Goal: Communication & Community: Answer question/provide support

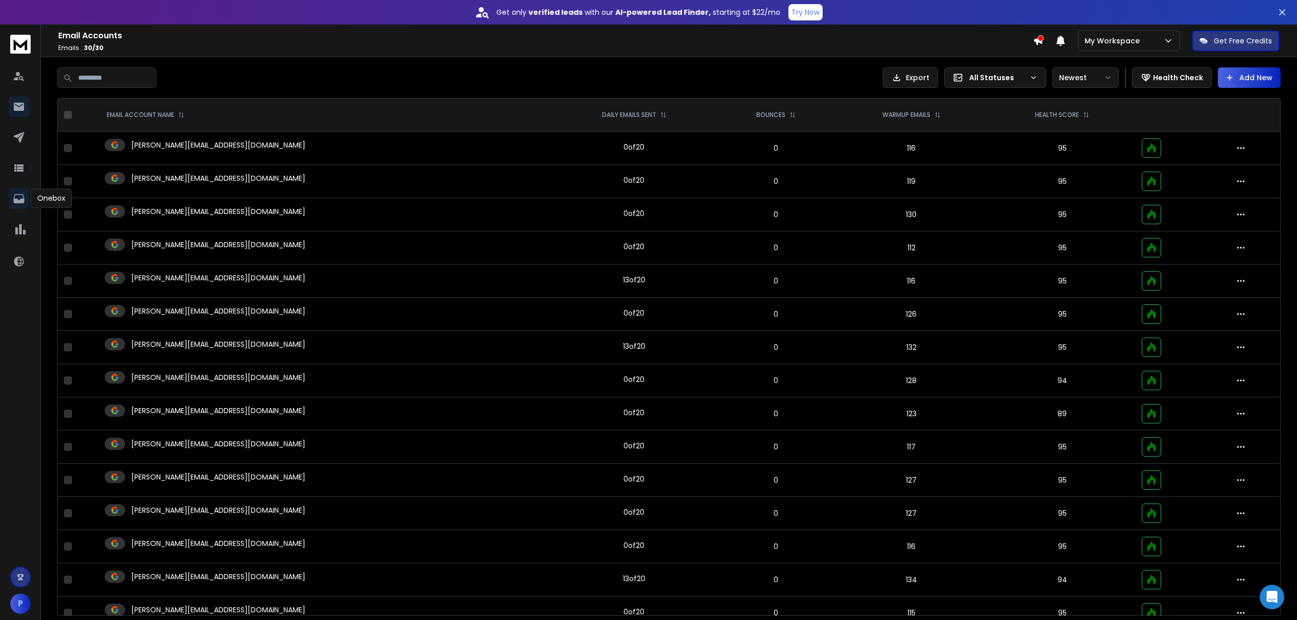
click at [13, 197] on icon at bounding box center [18, 198] width 11 height 9
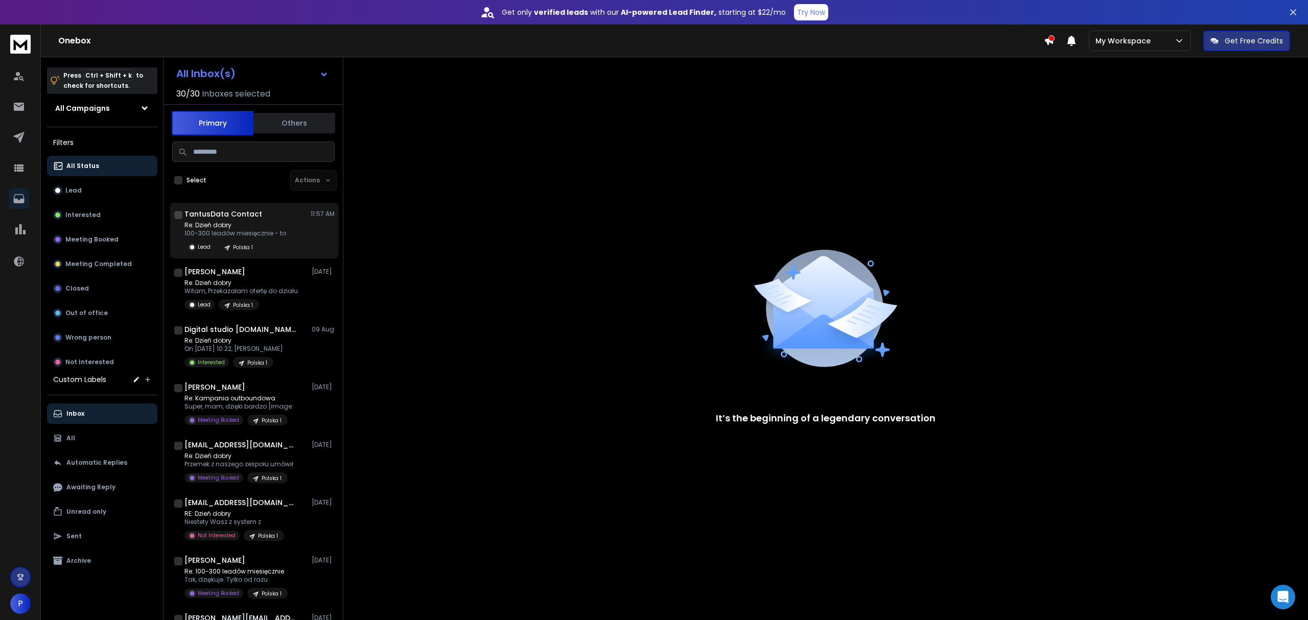
click at [244, 228] on p "Re: Dzień dobry" at bounding box center [235, 225] width 102 height 8
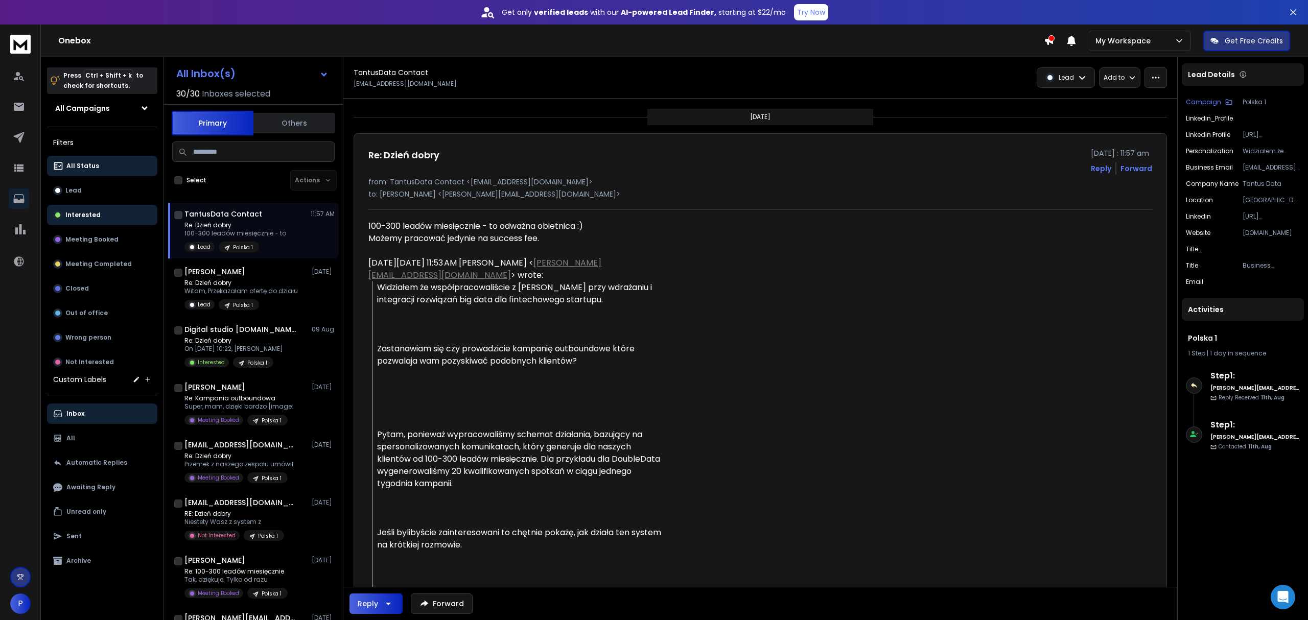
click at [95, 209] on button "Interested" at bounding box center [102, 215] width 110 height 20
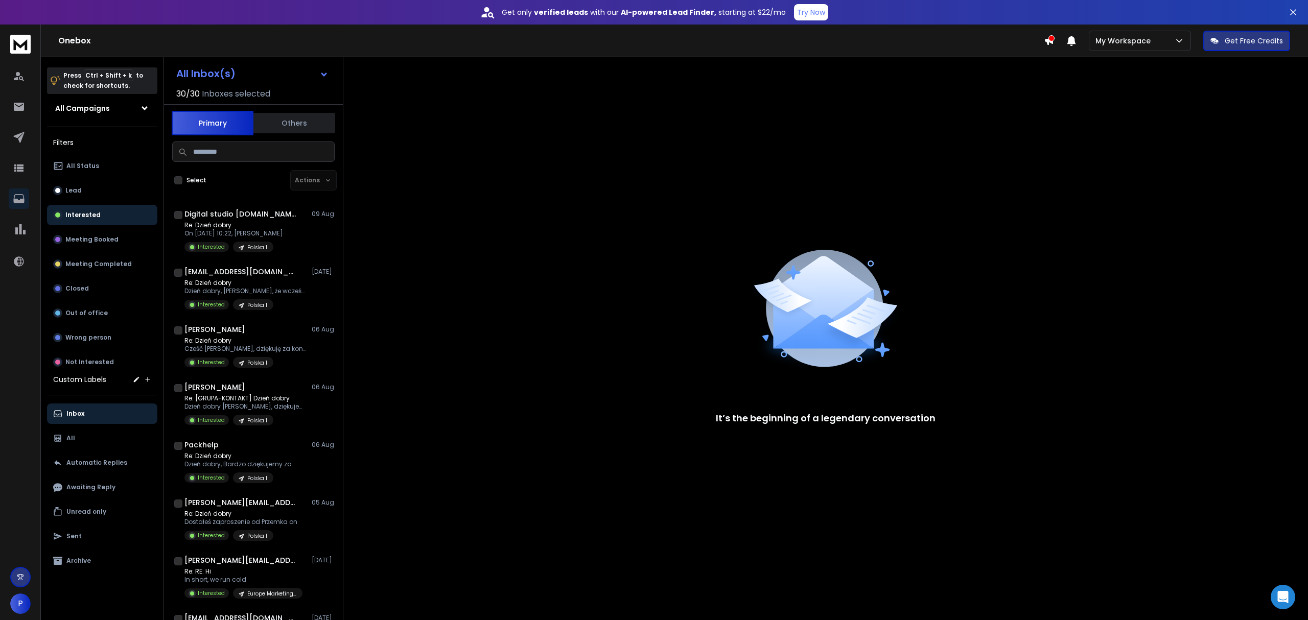
click at [295, 113] on button "Others" at bounding box center [294, 123] width 82 height 22
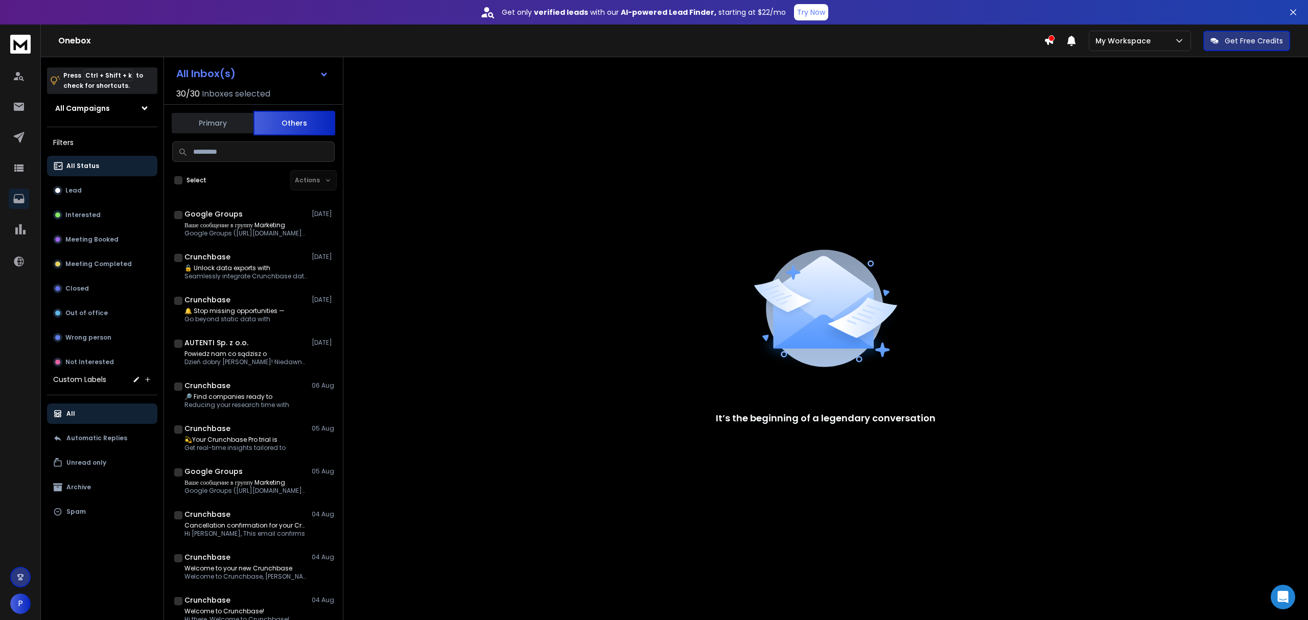
click at [226, 127] on button "Primary" at bounding box center [213, 123] width 82 height 22
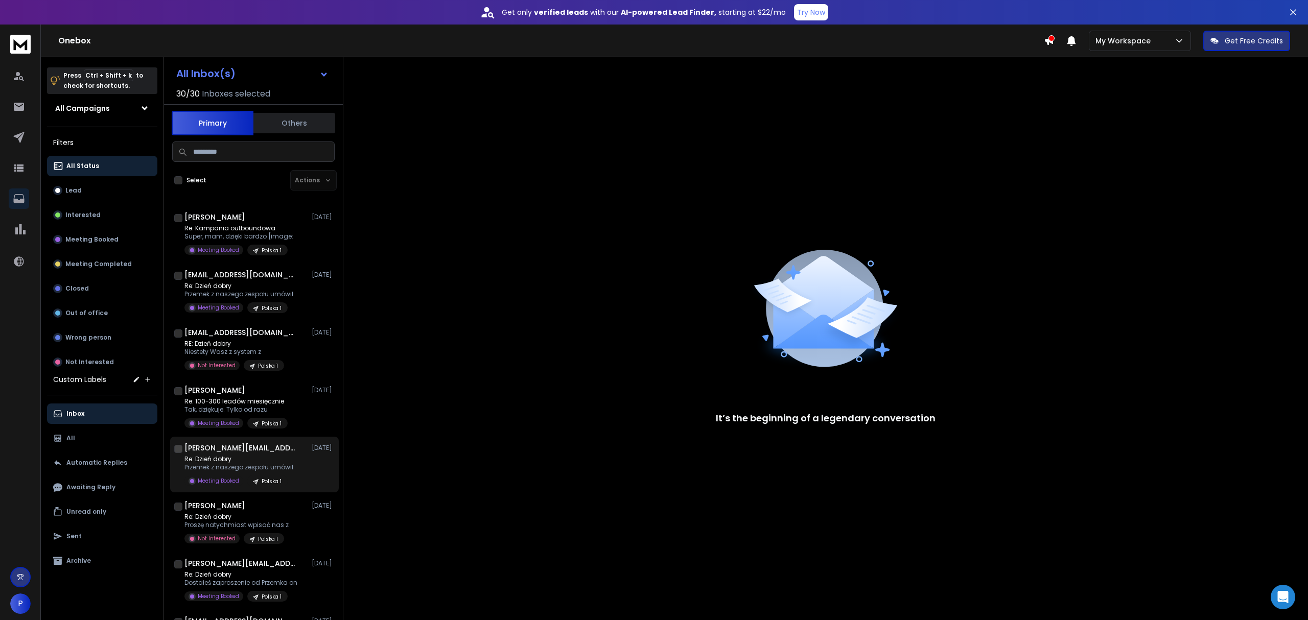
scroll to position [204, 0]
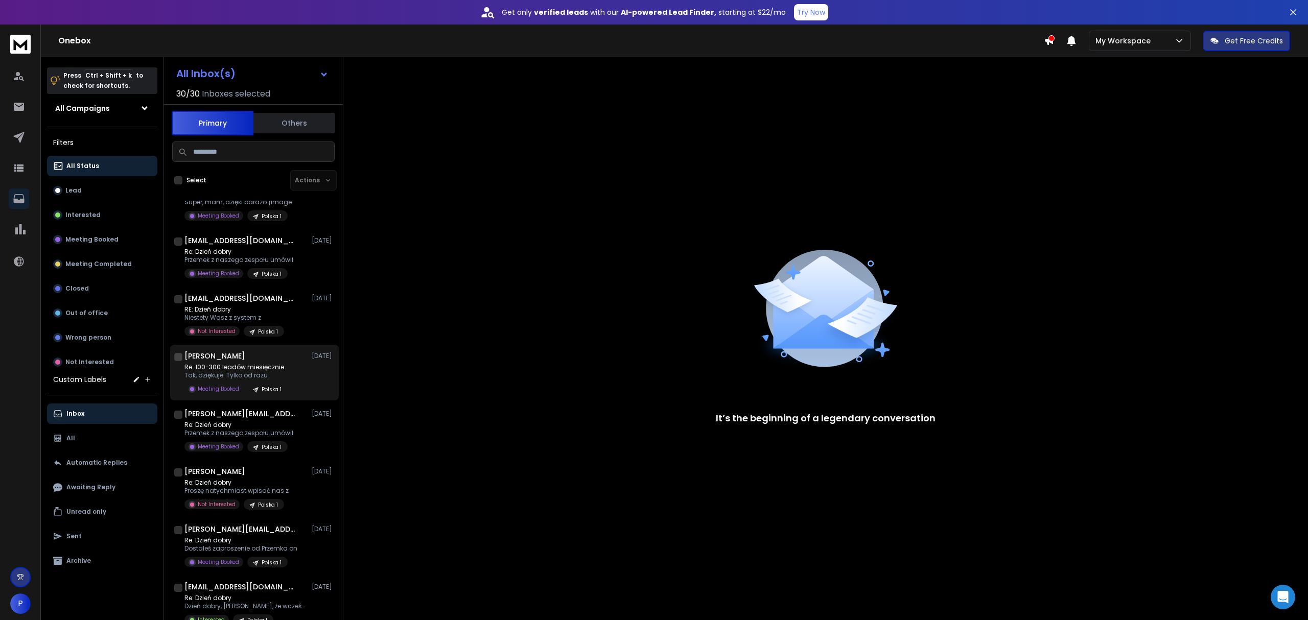
click at [274, 366] on p "Re: 100-300 leadów miesięcznie" at bounding box center [235, 367] width 103 height 8
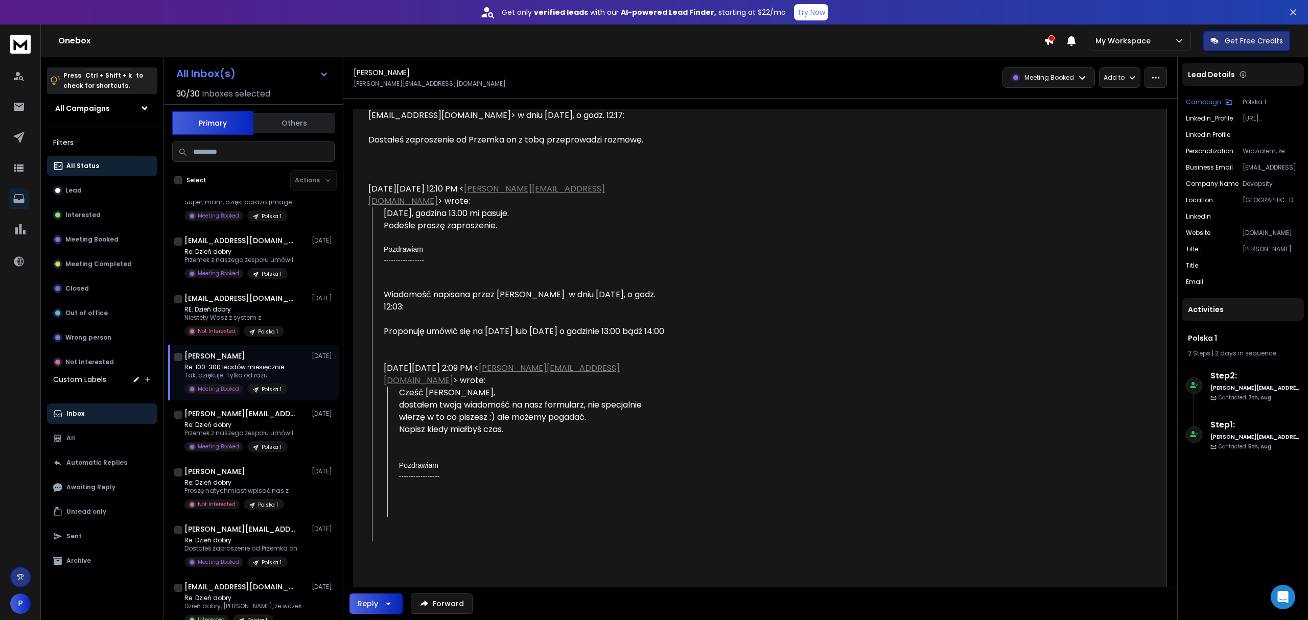
scroll to position [317, 0]
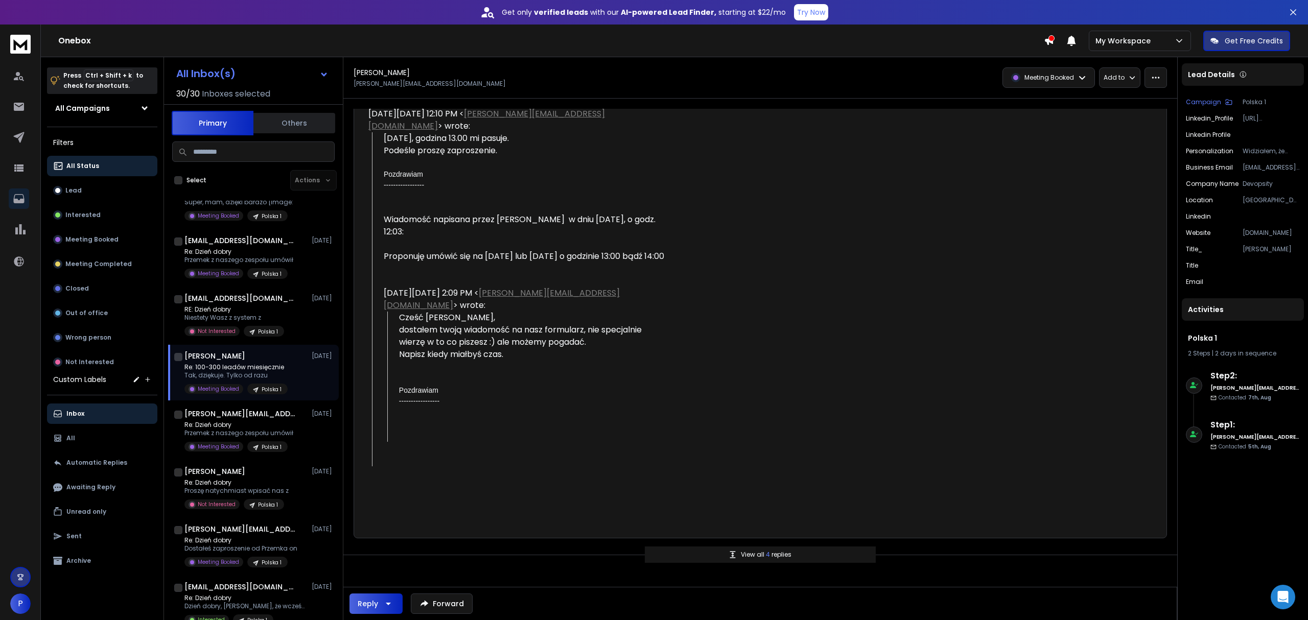
click at [767, 556] on span "4" at bounding box center [769, 554] width 6 height 9
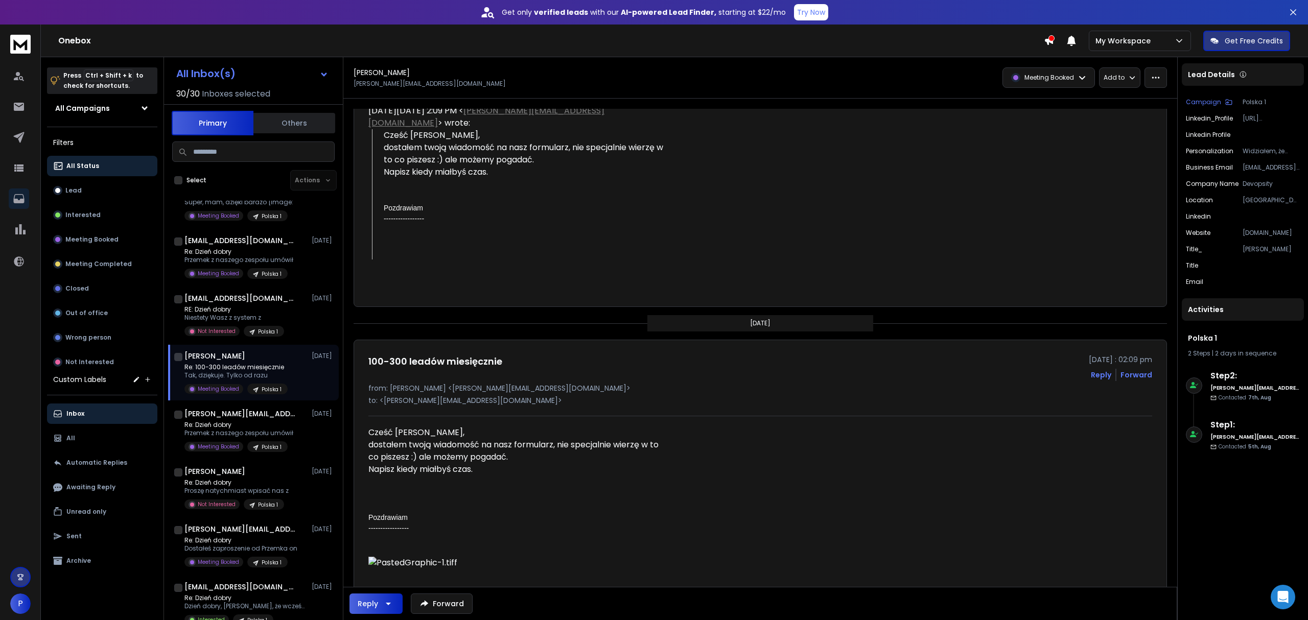
scroll to position [2217, 0]
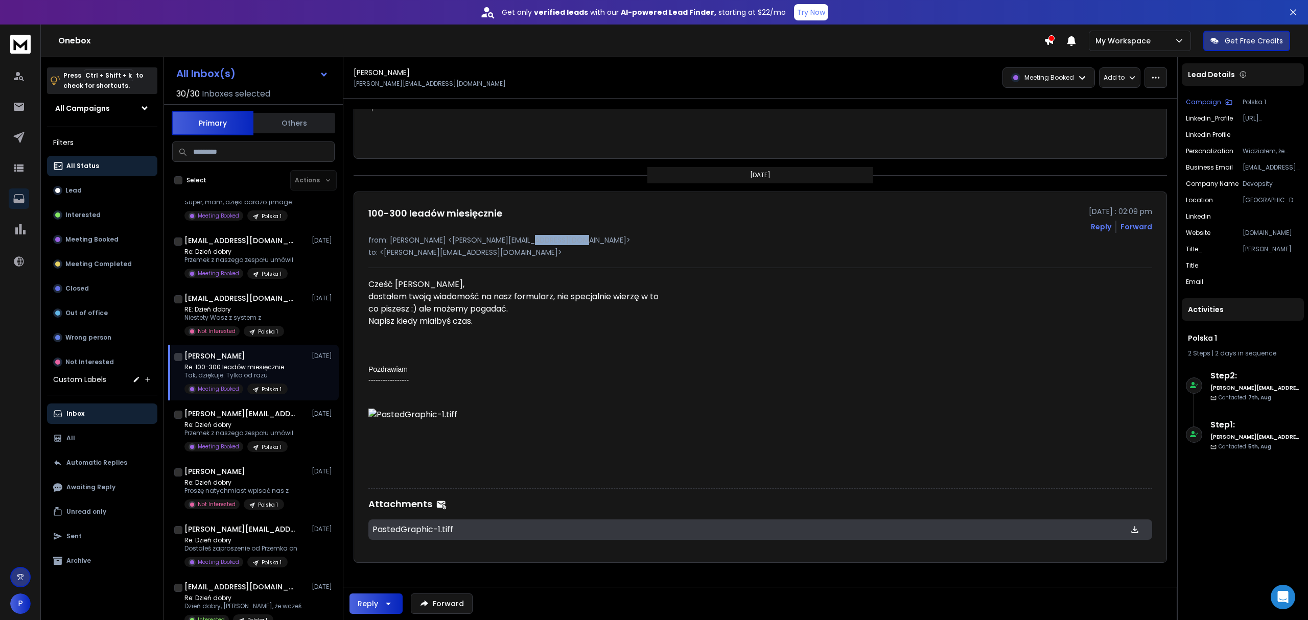
drag, startPoint x: 519, startPoint y: 242, endPoint x: 561, endPoint y: 241, distance: 41.9
click at [561, 241] on p "from: [PERSON_NAME] <[PERSON_NAME][EMAIL_ADDRESS][DOMAIN_NAME]>" at bounding box center [759, 240] width 783 height 10
copy p "[DOMAIN_NAME]"
click at [101, 540] on button "Sent" at bounding box center [102, 536] width 110 height 20
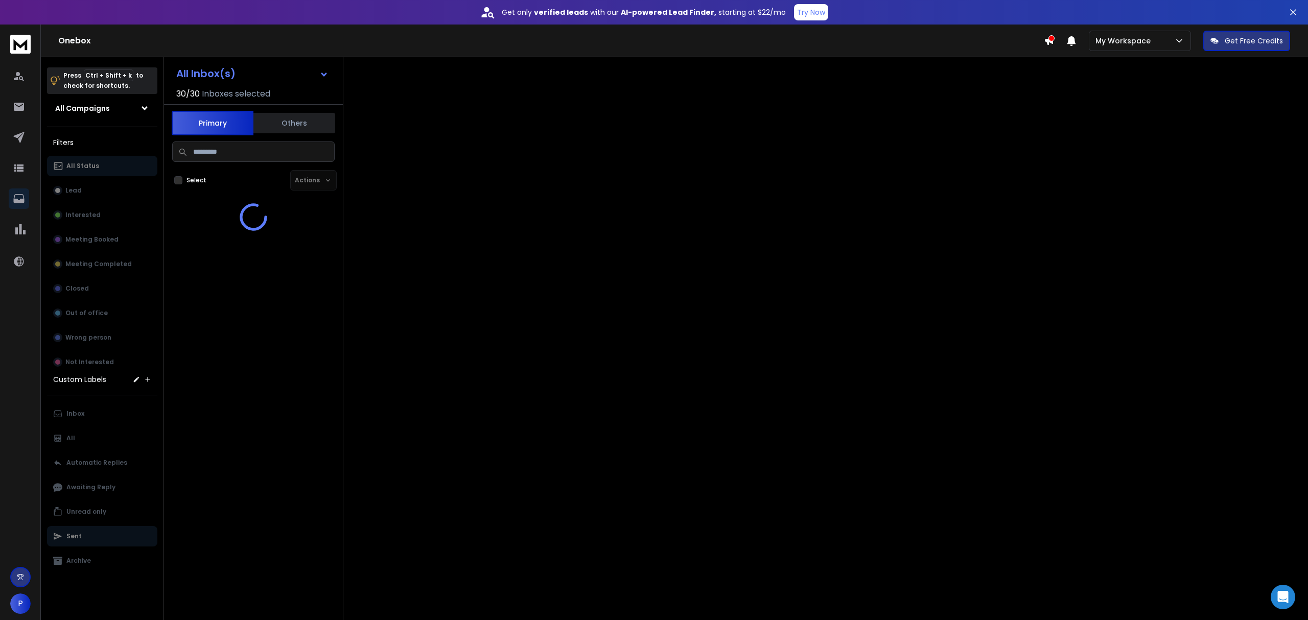
scroll to position [0, 0]
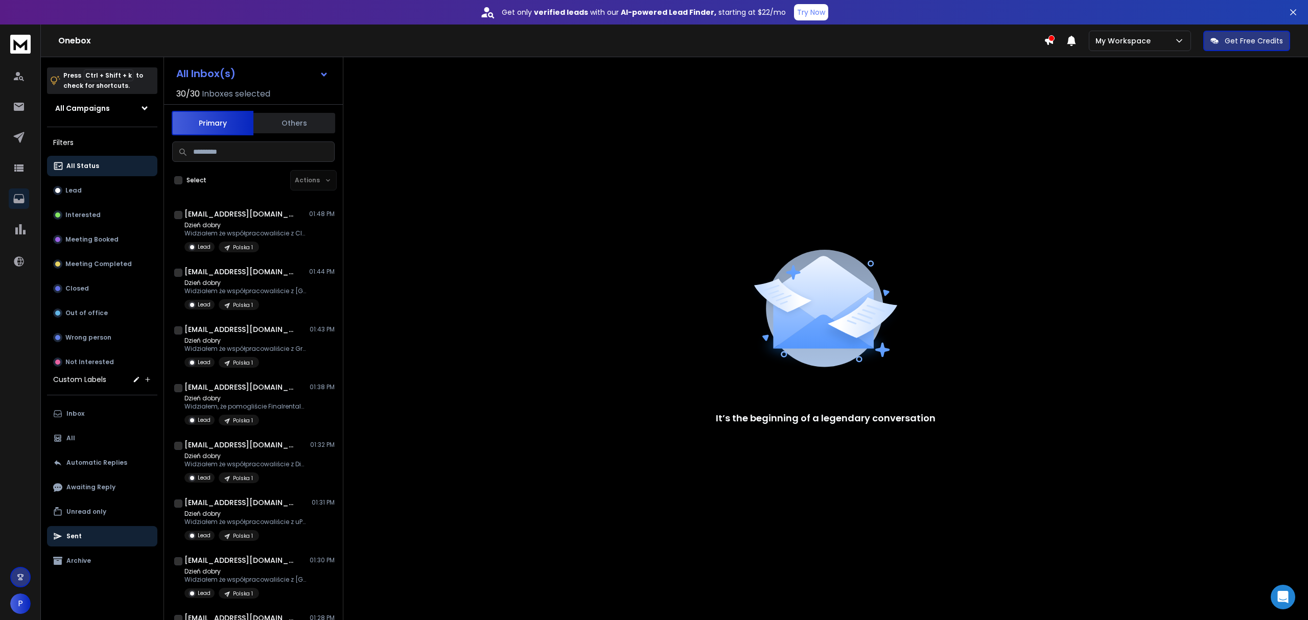
click at [244, 150] on input at bounding box center [253, 151] width 162 height 20
paste input "**********"
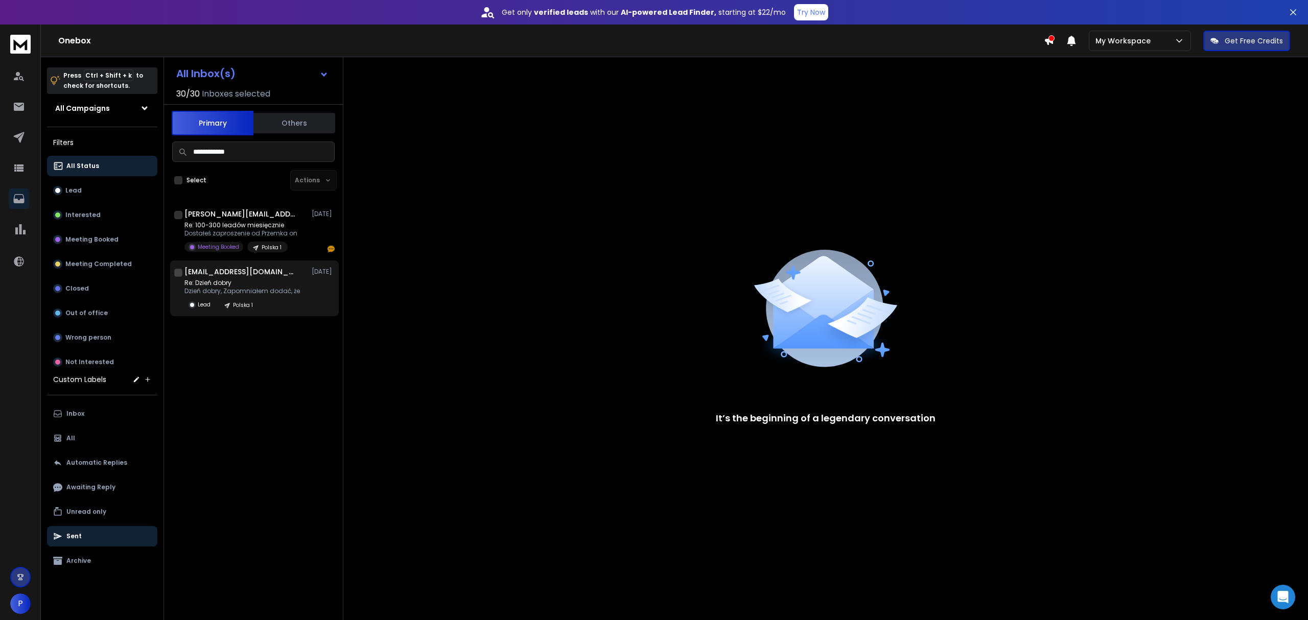
click at [264, 284] on p "Re: Dzień dobry" at bounding box center [241, 283] width 115 height 8
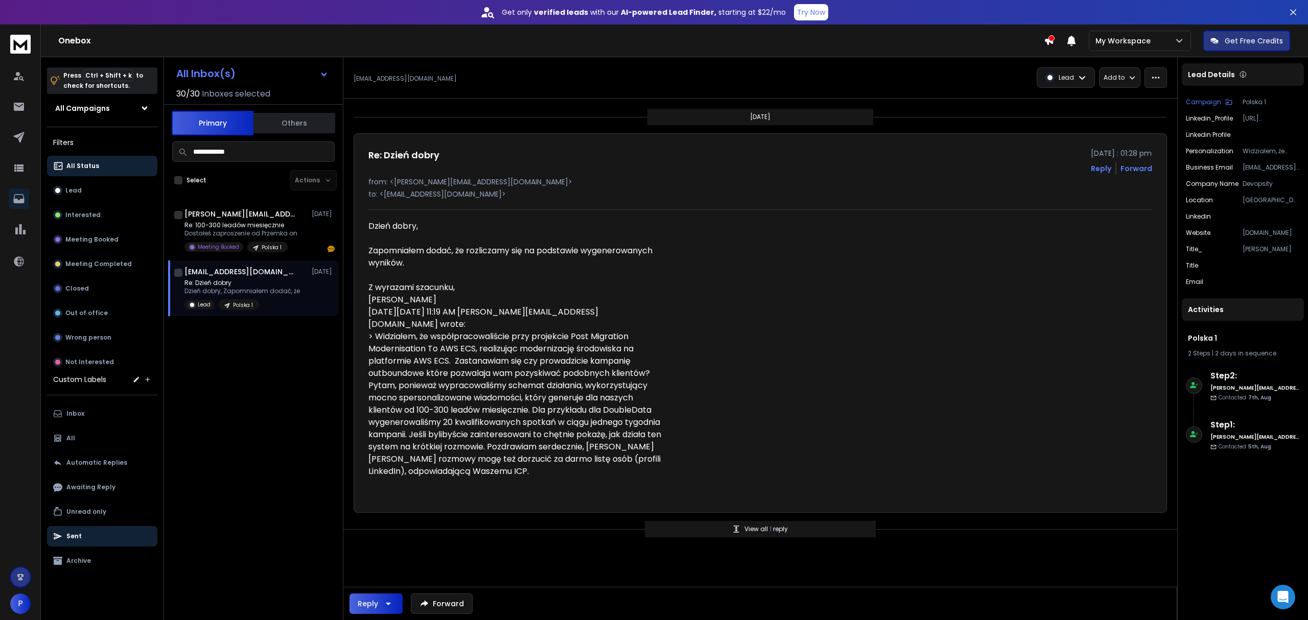
click at [740, 528] on div "View all 1 reply" at bounding box center [760, 529] width 231 height 16
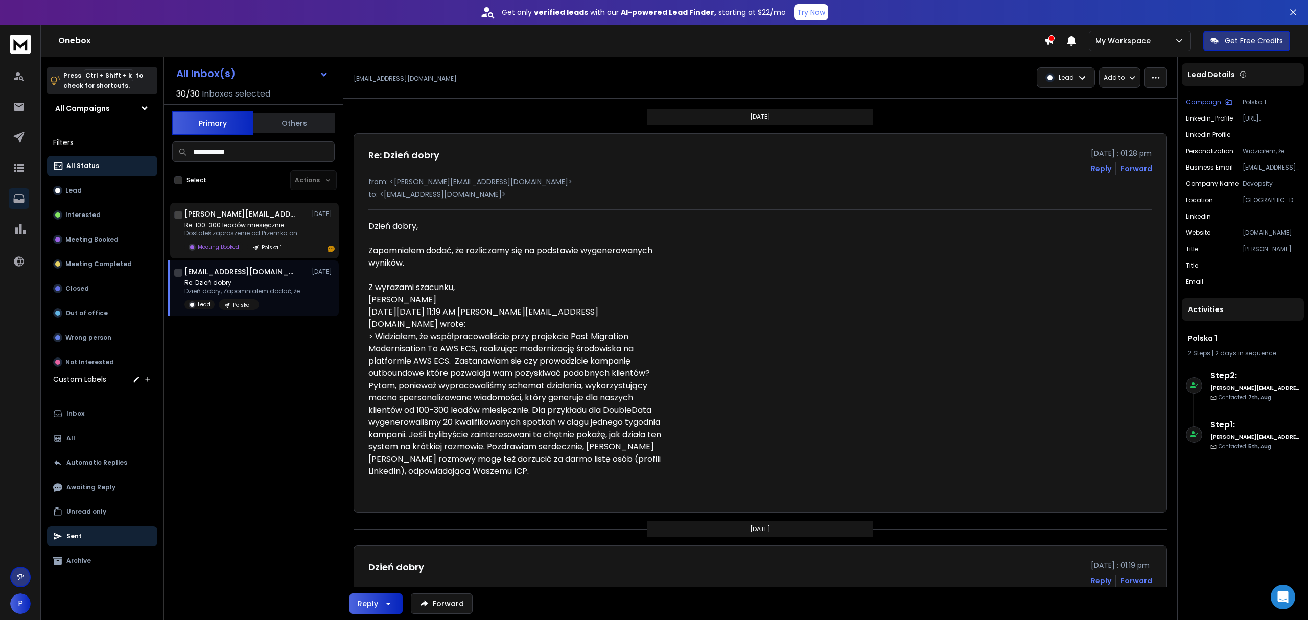
click at [317, 243] on div "Re: 100-300 leadów miesięcznie Dostałeś zaproszenie od Przemka on Meeting Booke…" at bounding box center [259, 236] width 150 height 31
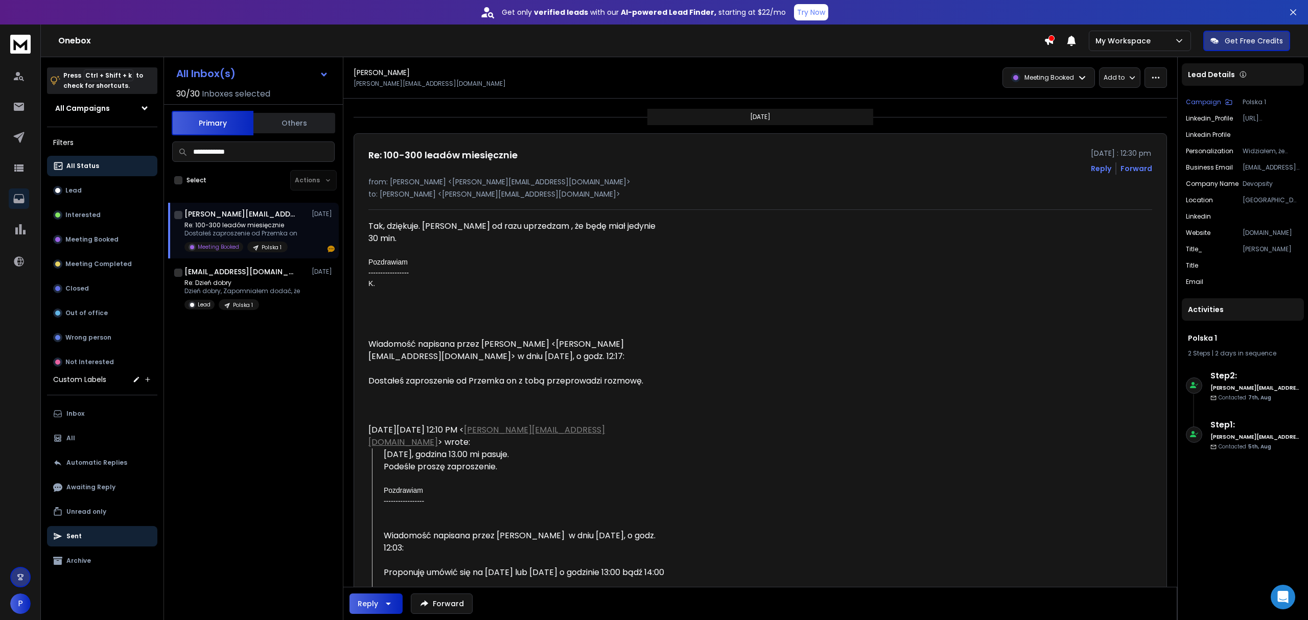
click at [94, 536] on button "Sent" at bounding box center [102, 536] width 110 height 20
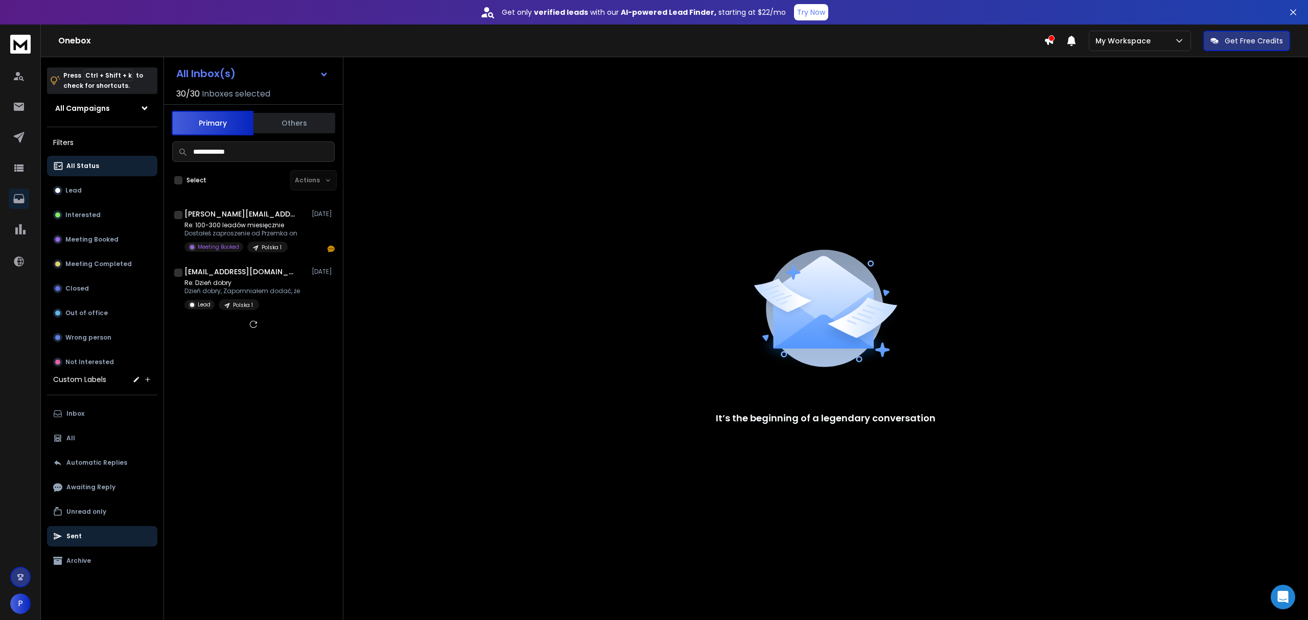
drag, startPoint x: 266, startPoint y: 153, endPoint x: 160, endPoint y: 160, distance: 106.0
click at [160, 160] on div "**********" at bounding box center [674, 367] width 1267 height 620
paste input
type input "**********"
click at [277, 280] on p "Dzień dobry" at bounding box center [239, 283] width 110 height 8
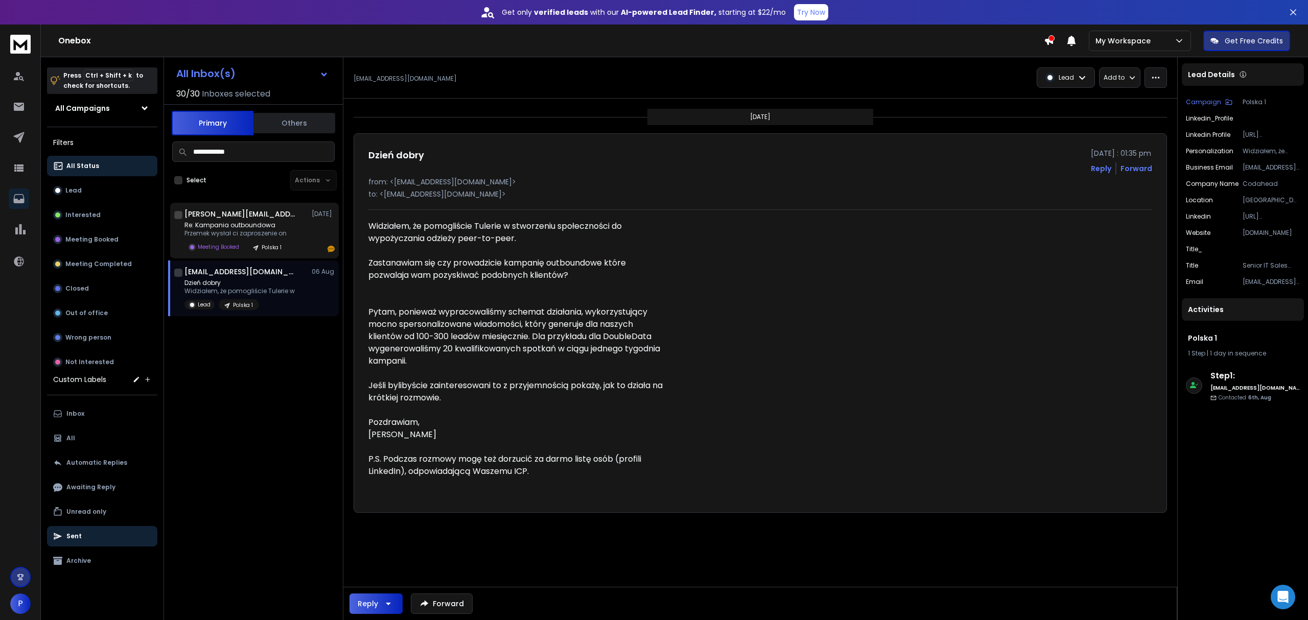
click at [287, 229] on div "Re: Kampania outboundowa Przemek wysłał ci zaproszenie on Meeting Booked Polska…" at bounding box center [259, 236] width 150 height 31
